Goal: Task Accomplishment & Management: Use online tool/utility

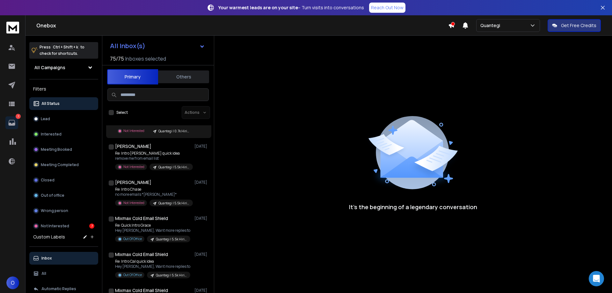
scroll to position [96, 0]
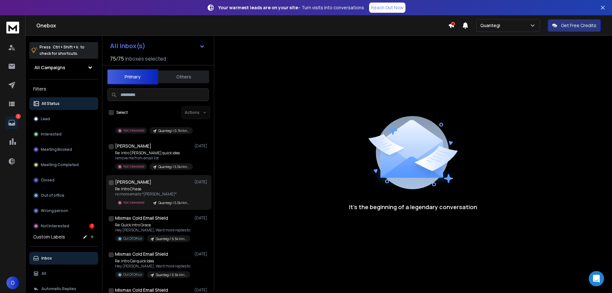
click at [148, 192] on p "no more emails *[PERSON_NAME]*" at bounding box center [153, 194] width 76 height 5
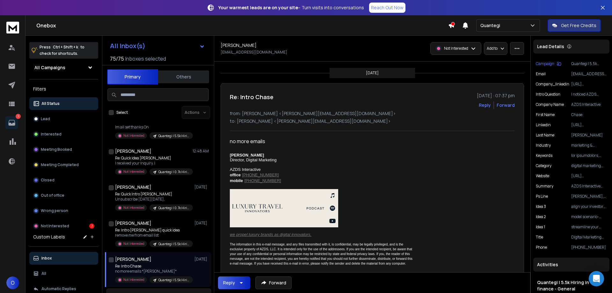
scroll to position [0, 0]
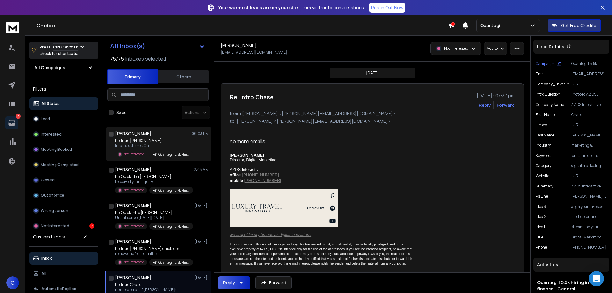
click at [161, 137] on div "Kaitlyn Mailly 06:03 PM Re: Intro Kaitlyn Im all set thanks On Not Interested Q…" at bounding box center [162, 143] width 94 height 27
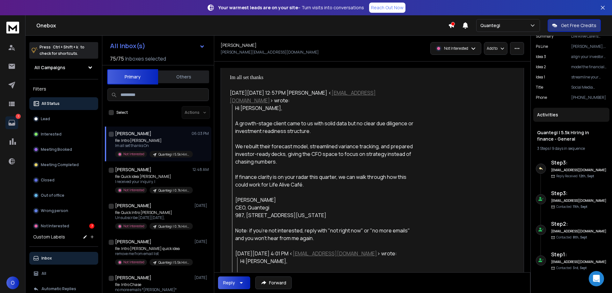
scroll to position [153, 0]
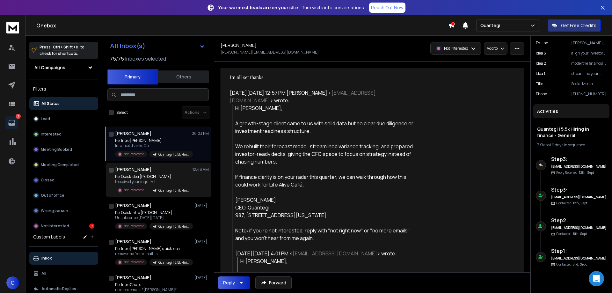
click at [165, 176] on p "Re: Quick idea Alex" at bounding box center [153, 176] width 76 height 5
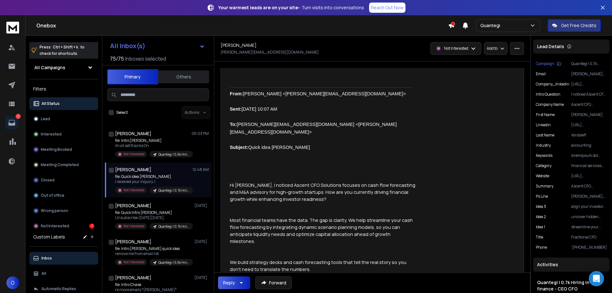
scroll to position [255, 0]
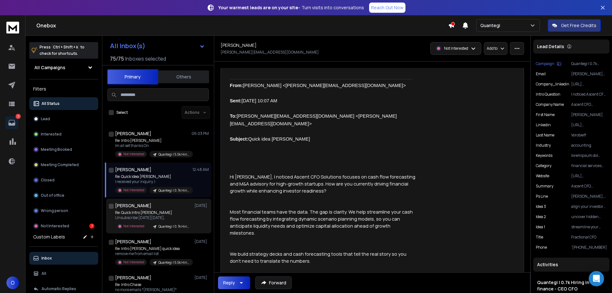
click at [157, 211] on p "Re: Quick Intro Molly" at bounding box center [153, 212] width 76 height 5
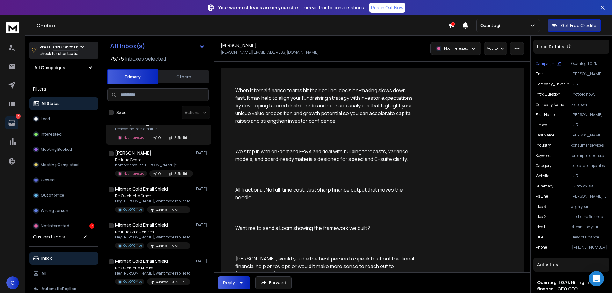
scroll to position [127, 0]
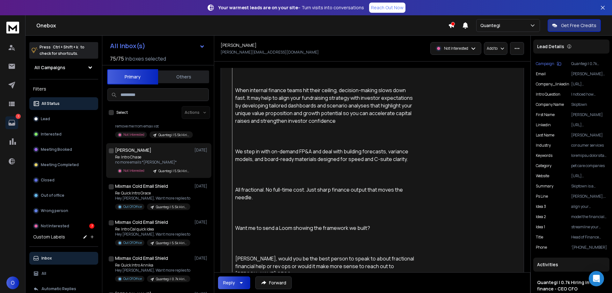
click at [160, 158] on p "Re: Intro Chase" at bounding box center [153, 157] width 76 height 5
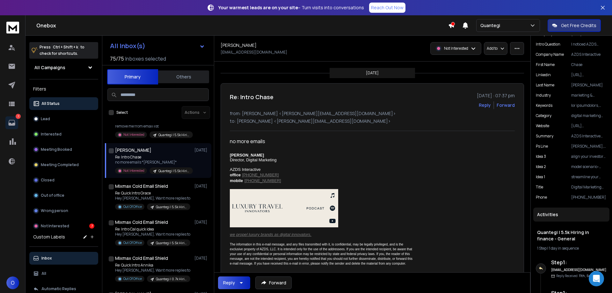
scroll to position [0, 0]
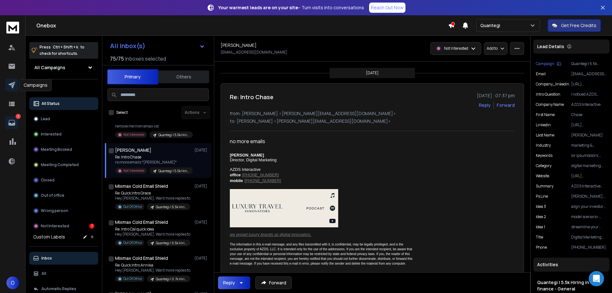
click at [12, 87] on icon at bounding box center [11, 85] width 7 height 7
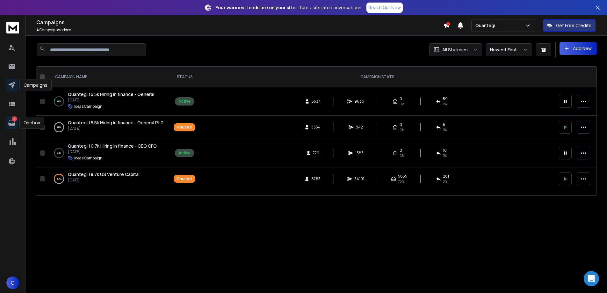
click at [12, 118] on p "7" at bounding box center [14, 118] width 5 height 5
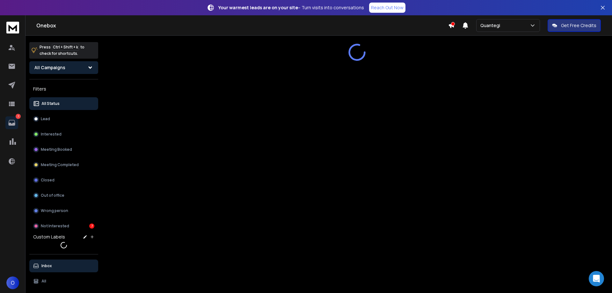
click at [56, 69] on h1 "All Campaigns" at bounding box center [49, 67] width 31 height 6
